Goal: Communication & Community: Answer question/provide support

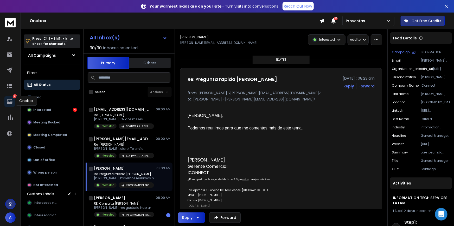
click at [7, 102] on icon at bounding box center [9, 101] width 5 height 5
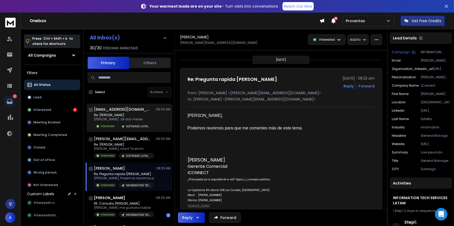
click at [132, 112] on div "[EMAIL_ADDRESS][DOMAIN_NAME] 09:00 AM Re: [PERSON_NAME]. Ok dos meses Intereste…" at bounding box center [132, 118] width 77 height 22
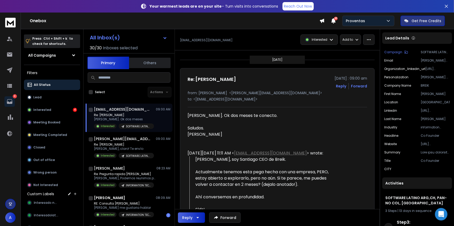
click at [369, 18] on div "Proventas" at bounding box center [368, 20] width 45 height 5
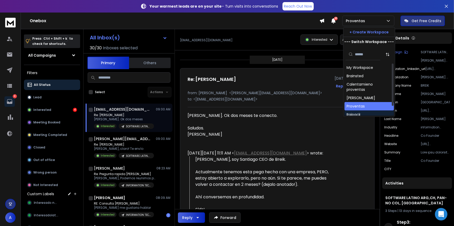
click at [366, 115] on div "My Workspace Brainsted Calentamieno proventas [PERSON_NAME] [PERSON_NAME]" at bounding box center [370, 89] width 52 height 54
click at [365, 114] on div "Rajpack" at bounding box center [369, 114] width 49 height 8
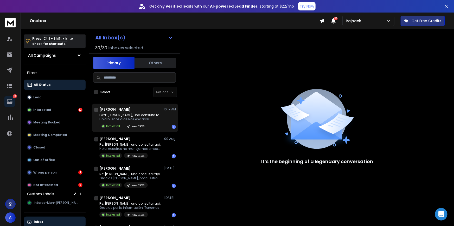
click at [145, 116] on p "Fwd: [PERSON_NAME], una consulta rapida" at bounding box center [130, 115] width 63 height 4
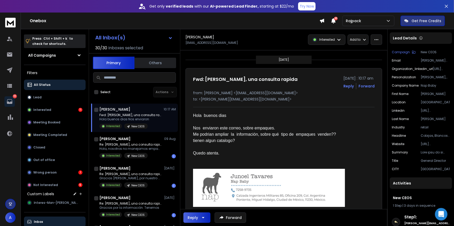
click at [135, 115] on p "Fwd: Adriana, una consulta rapida" at bounding box center [130, 115] width 63 height 4
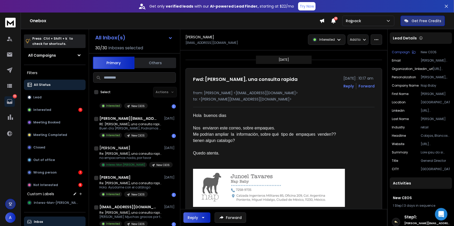
scroll to position [138, 0]
